Goal: Task Accomplishment & Management: Use online tool/utility

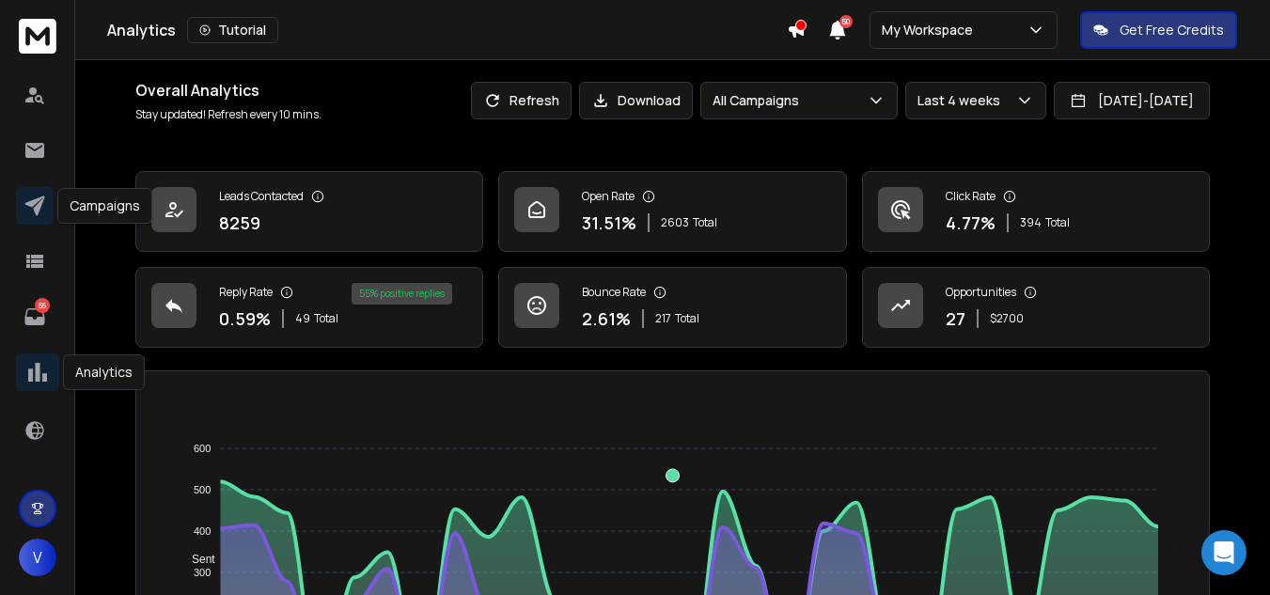
click at [36, 197] on icon at bounding box center [34, 206] width 23 height 23
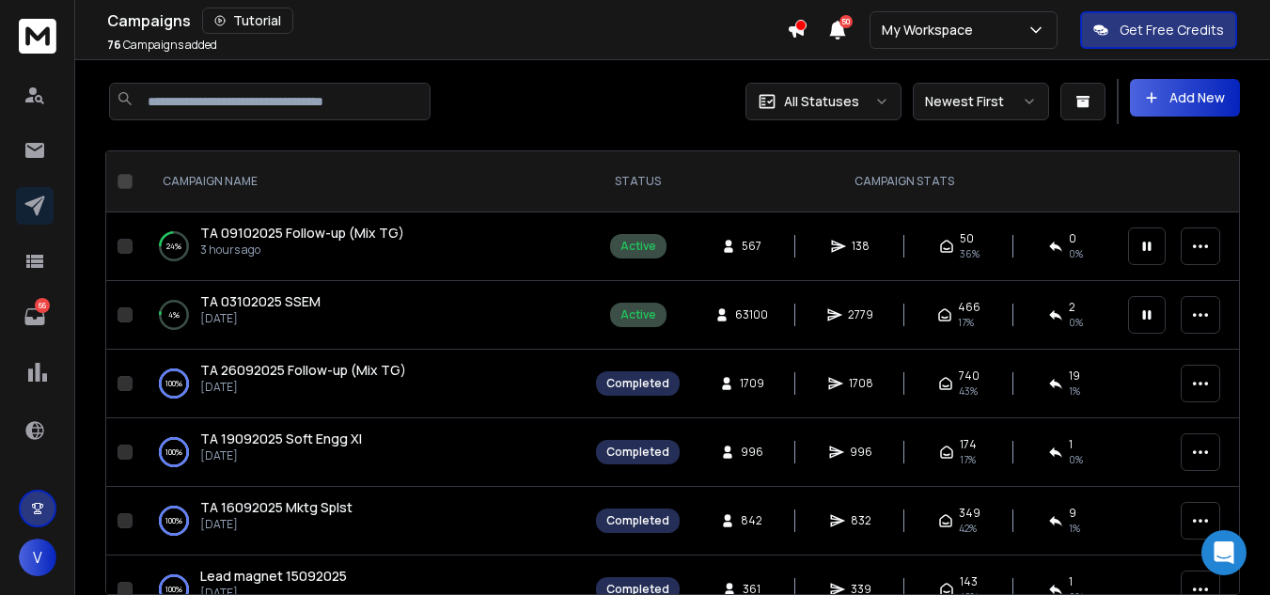
click at [277, 301] on span "TA 03102025 SSEM" at bounding box center [260, 301] width 120 height 18
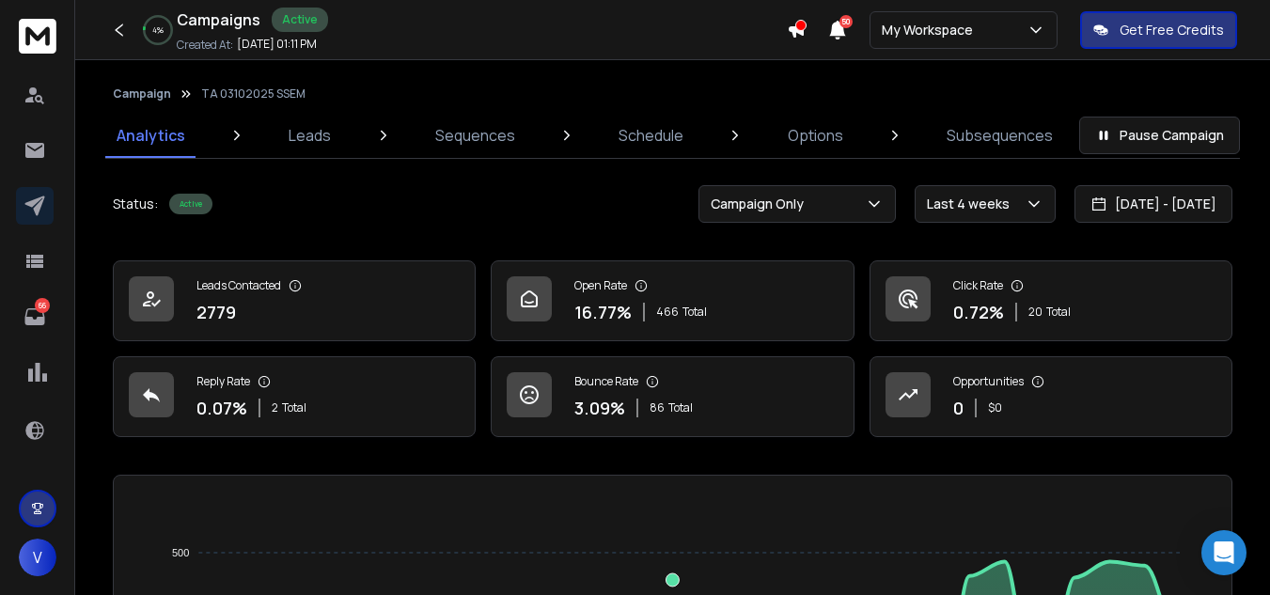
click at [148, 89] on button "Campaign" at bounding box center [142, 93] width 58 height 15
